Goal: Find specific page/section: Find specific page/section

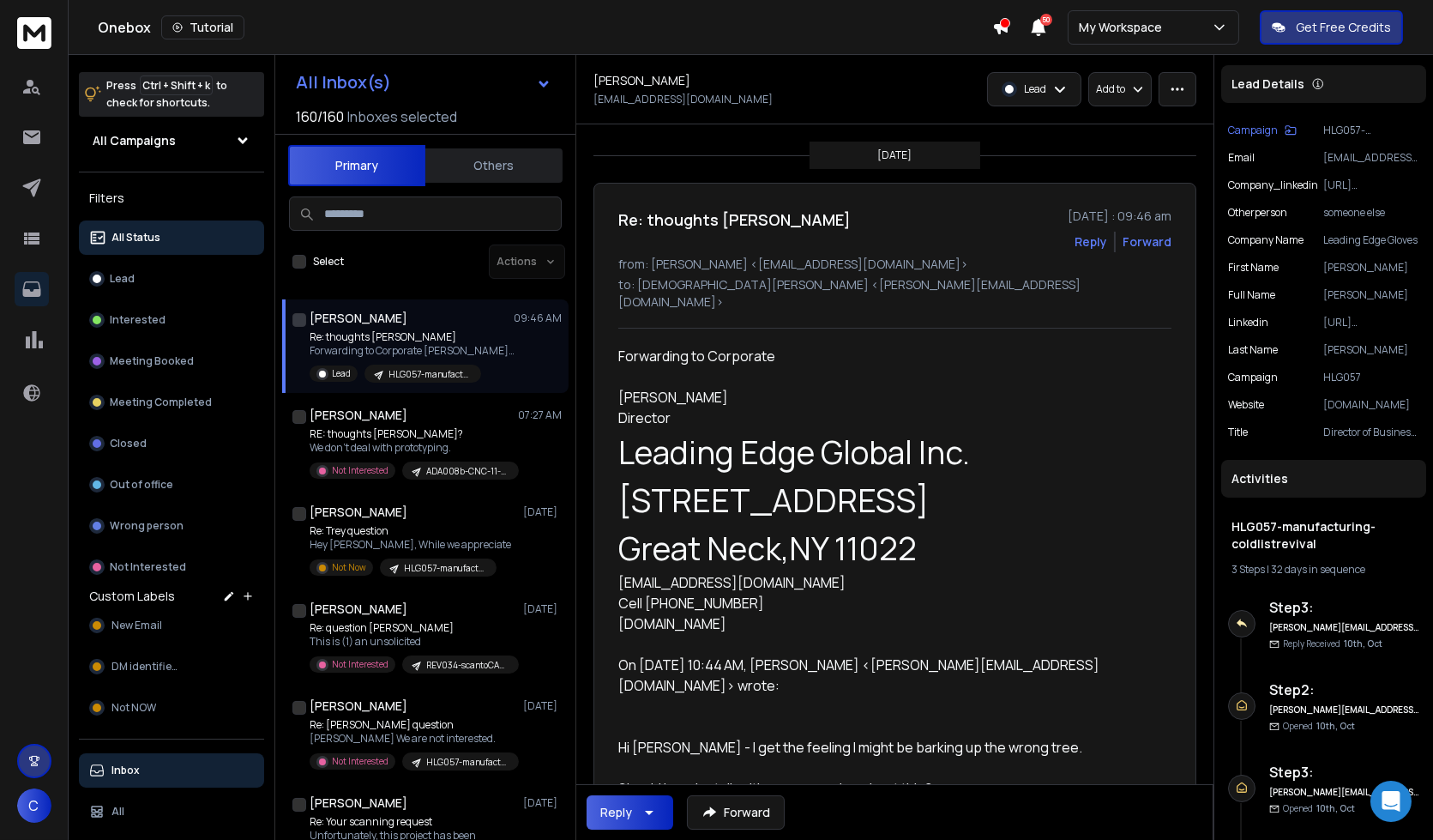
click at [1032, 101] on div "Lead" at bounding box center [1035, 90] width 93 height 33
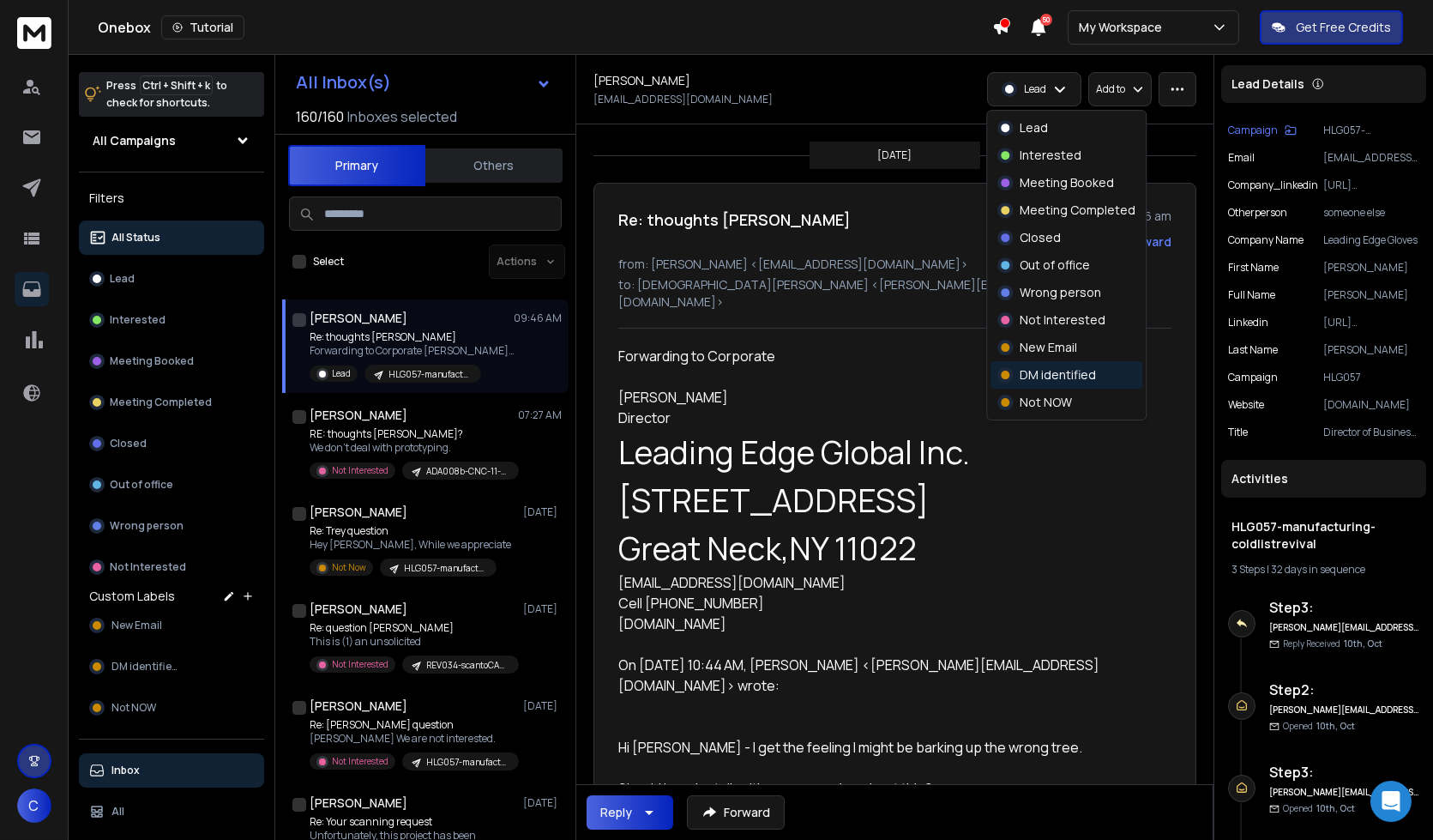
click at [1044, 370] on p "DM identified" at bounding box center [1057, 375] width 76 height 17
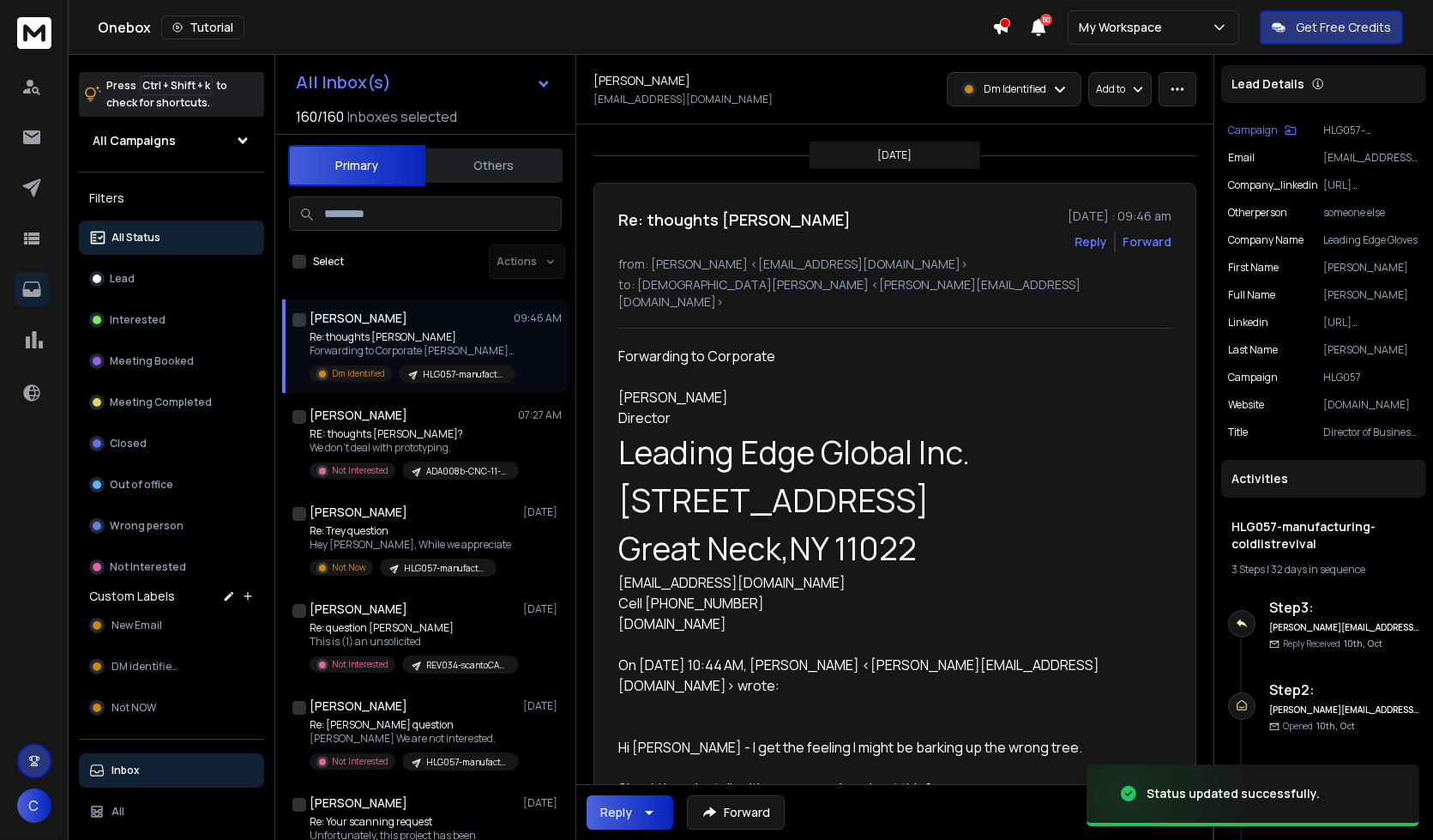
drag, startPoint x: 1028, startPoint y: 458, endPoint x: 814, endPoint y: 383, distance: 226.8
click at [1027, 455] on div "[PERSON_NAME] Director Leading Edge Global Inc. [STREET_ADDRESS] [EMAIL_ADDRESS…" at bounding box center [868, 510] width 500 height 247
click at [29, 189] on icon at bounding box center [31, 187] width 20 height 20
